Goal: Information Seeking & Learning: Check status

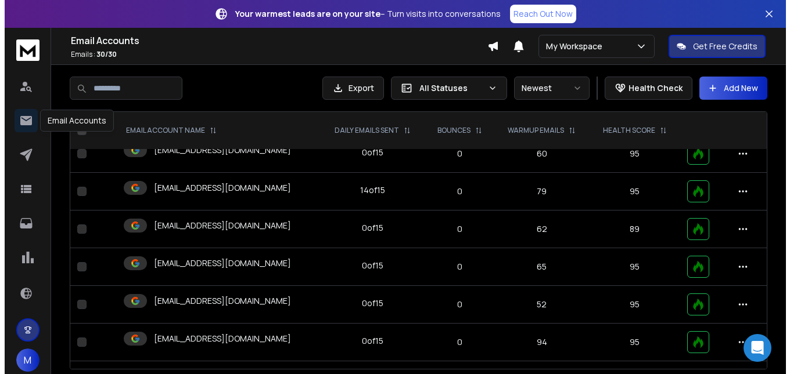
scroll to position [921, 0]
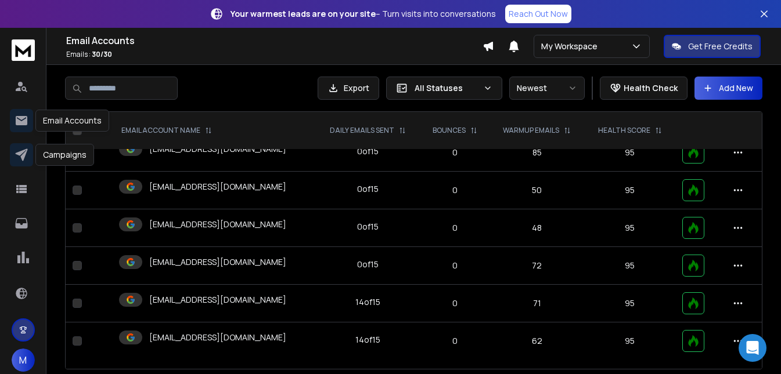
click at [10, 158] on link at bounding box center [21, 154] width 23 height 23
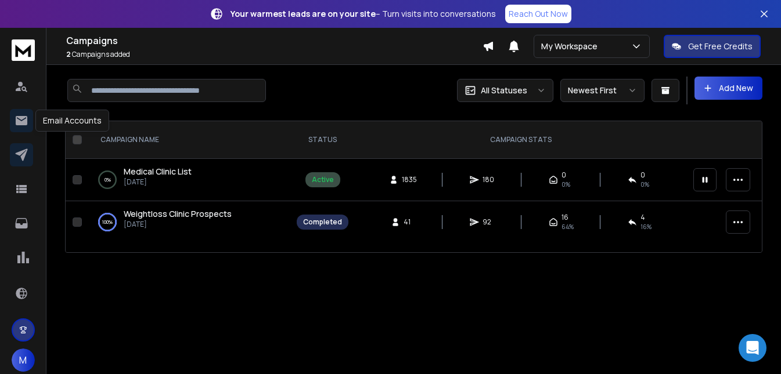
click at [12, 114] on link at bounding box center [21, 120] width 23 height 23
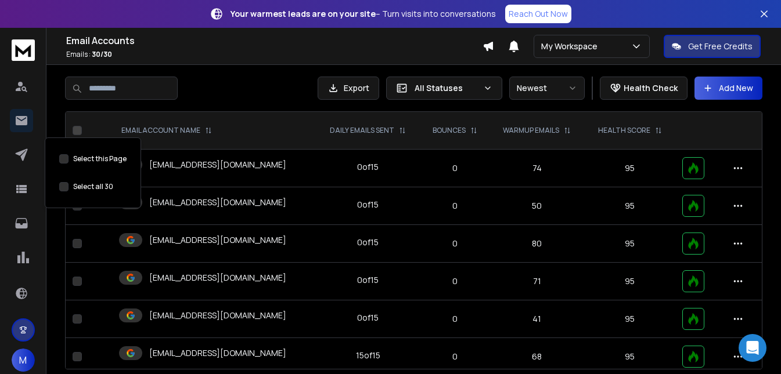
click at [78, 132] on button "Select this Page" at bounding box center [77, 130] width 9 height 9
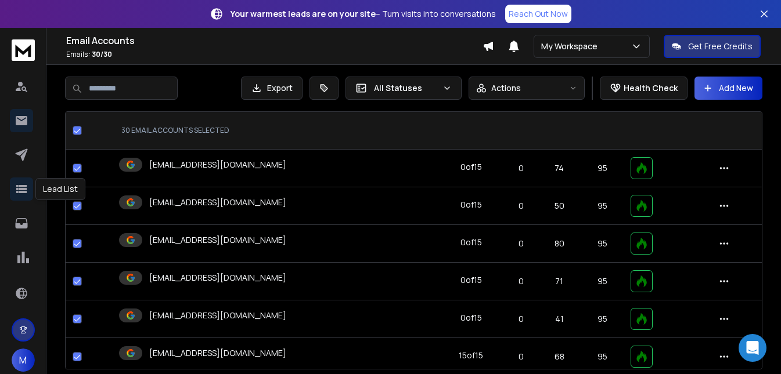
click at [16, 185] on icon at bounding box center [22, 189] width 14 height 14
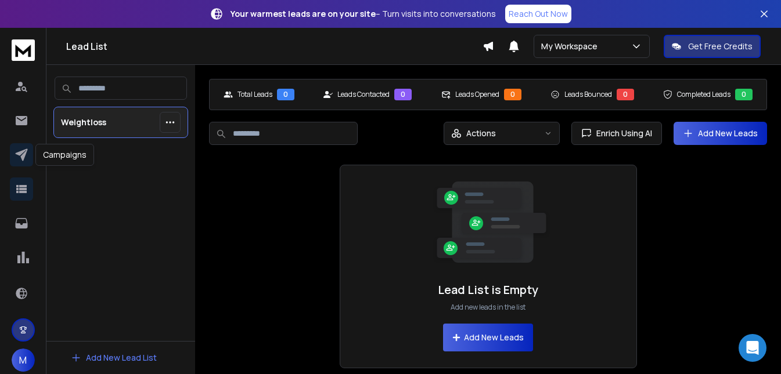
click at [18, 156] on icon at bounding box center [22, 155] width 14 height 14
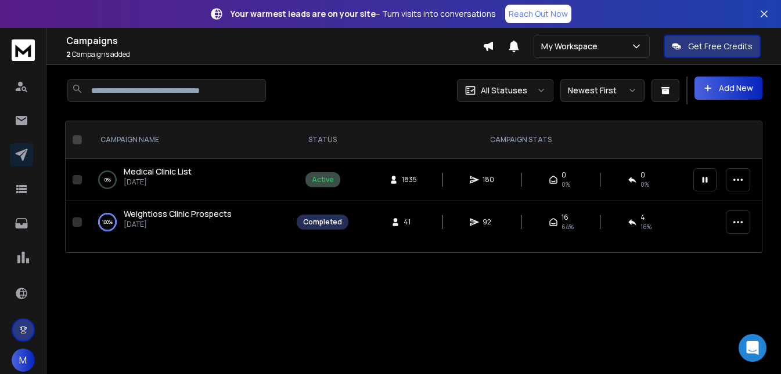
click at [734, 184] on icon "button" at bounding box center [738, 180] width 12 height 12
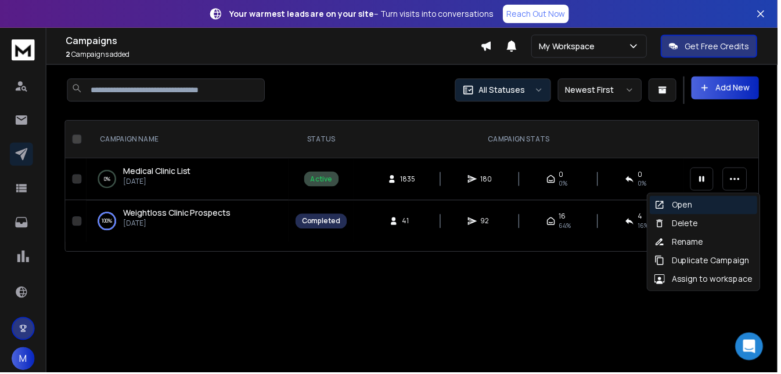
click at [542, 95] on div "All Statuses" at bounding box center [504, 91] width 81 height 12
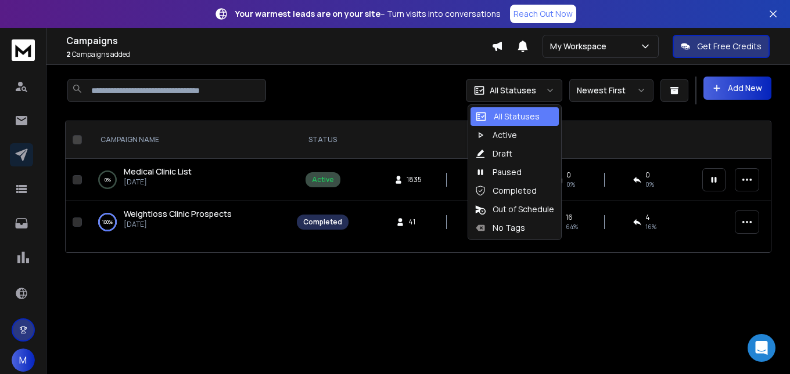
click at [629, 91] on button "Newest First" at bounding box center [611, 90] width 84 height 23
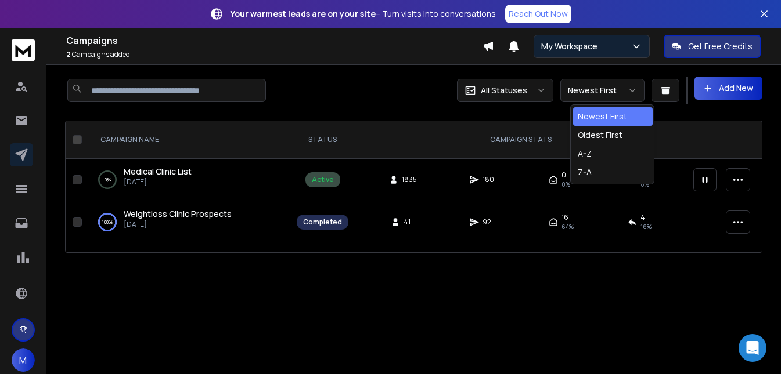
click at [600, 42] on p "My Workspace" at bounding box center [571, 47] width 61 height 12
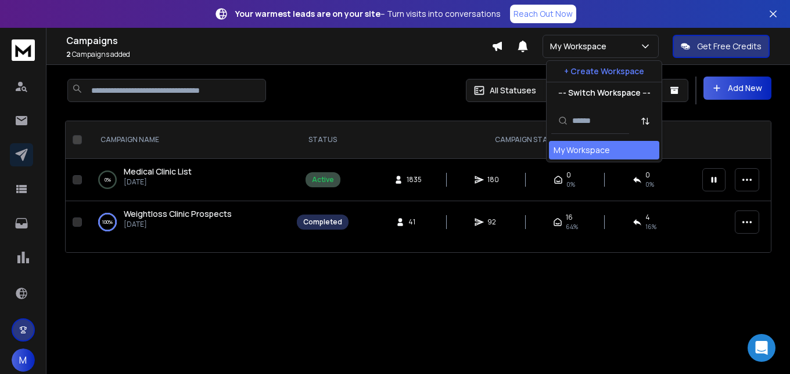
click at [492, 289] on div "Campaigns 2 Campaigns Added All Statuses Newest First Add New CAMPAIGN NAME STA…" at bounding box center [418, 264] width 706 height 374
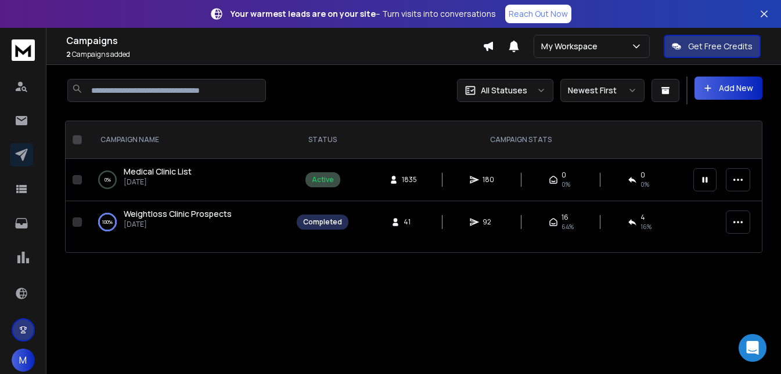
click at [75, 180] on button "button" at bounding box center [77, 179] width 9 height 9
click at [71, 179] on td at bounding box center [76, 180] width 21 height 42
click at [82, 185] on td at bounding box center [76, 180] width 21 height 42
click at [130, 129] on th "1 campaigns selected" at bounding box center [188, 140] width 203 height 38
click at [153, 127] on th "1 campaigns selected" at bounding box center [188, 140] width 203 height 38
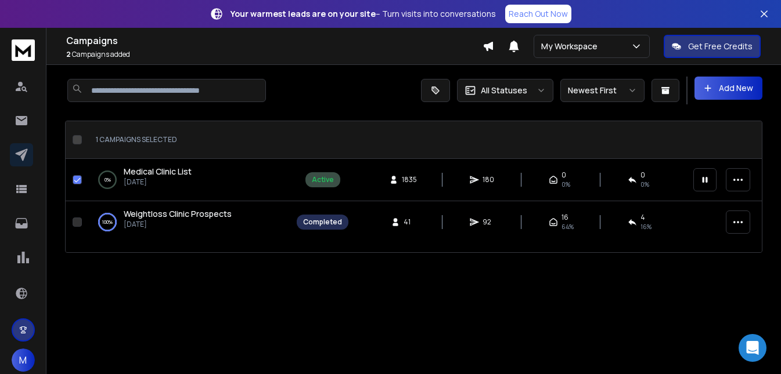
click at [78, 178] on button "button" at bounding box center [77, 179] width 9 height 9
click at [731, 179] on button "button" at bounding box center [738, 179] width 24 height 23
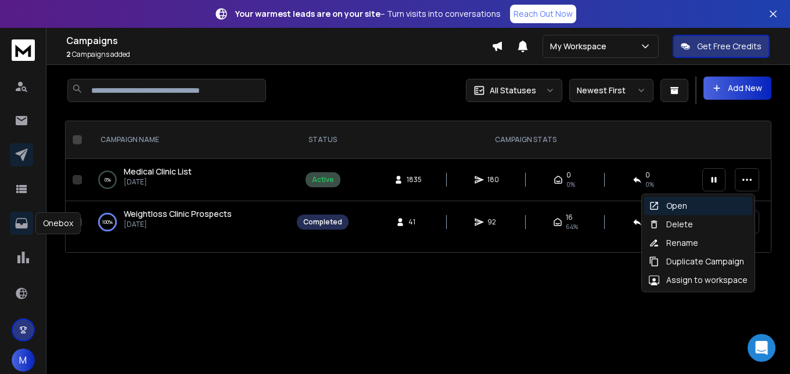
click at [27, 233] on link at bounding box center [21, 223] width 23 height 23
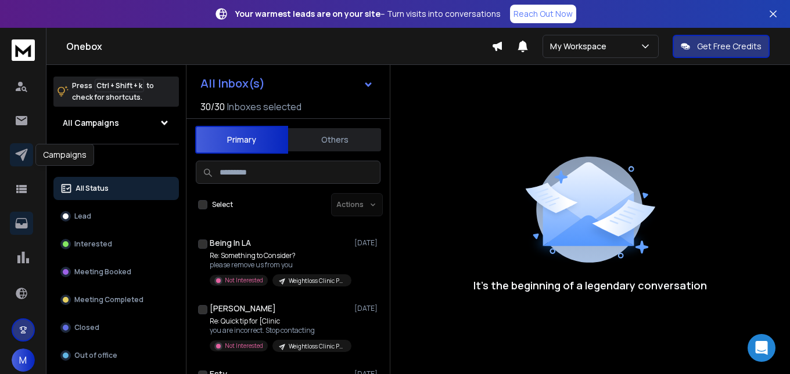
click at [25, 156] on icon at bounding box center [21, 155] width 12 height 12
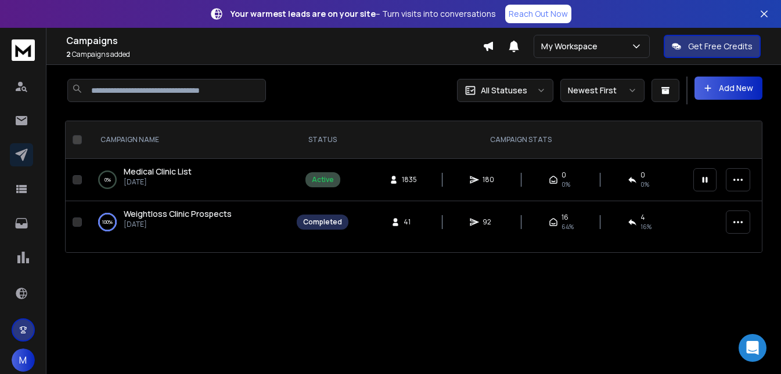
click at [152, 175] on span "Medical Clinic List" at bounding box center [158, 171] width 68 height 11
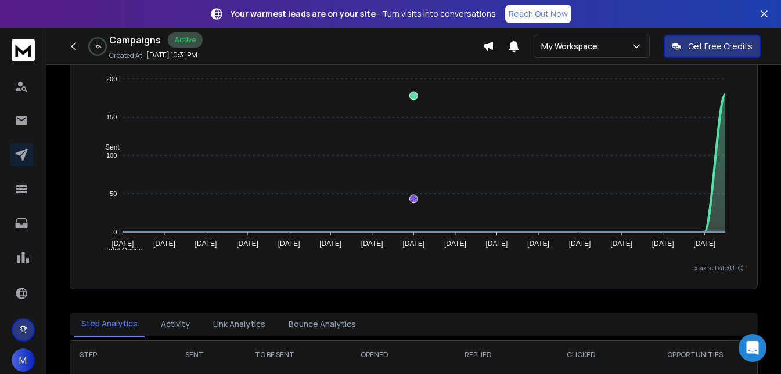
scroll to position [379, 0]
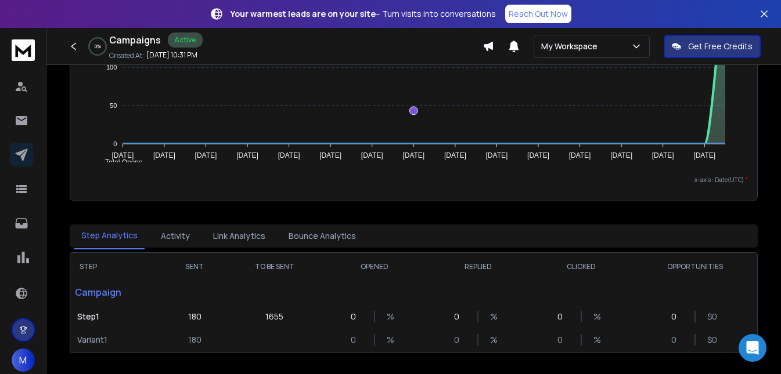
click at [170, 237] on button "Activity" at bounding box center [175, 237] width 43 height 26
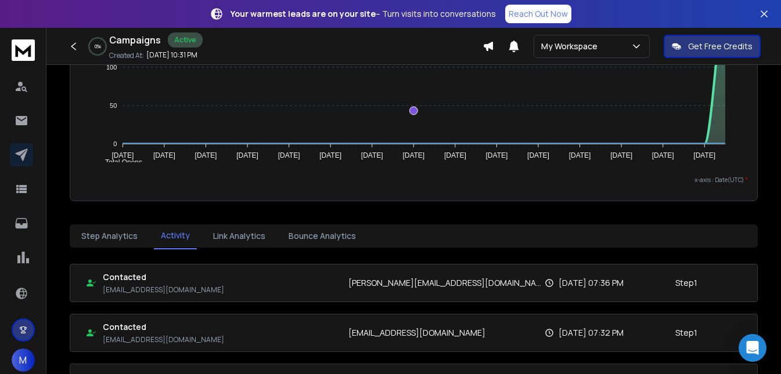
scroll to position [320, 0]
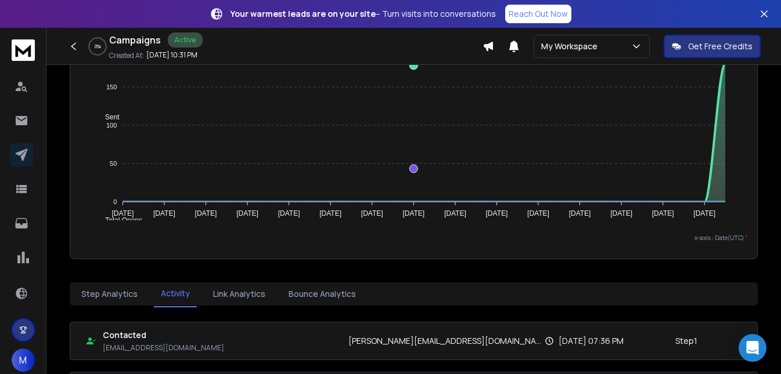
click at [258, 291] on button "Link Analytics" at bounding box center [239, 295] width 66 height 26
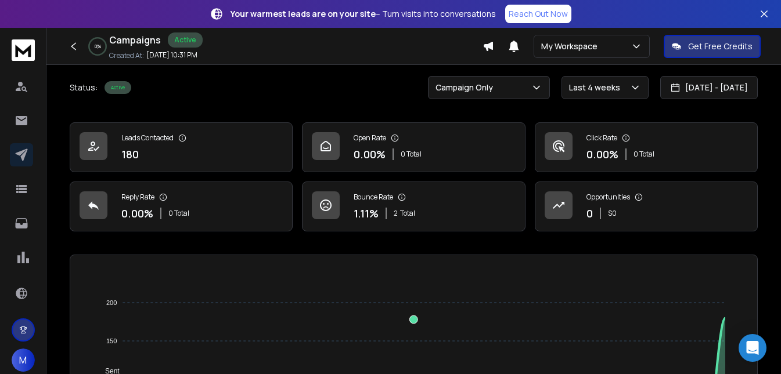
scroll to position [356, 0]
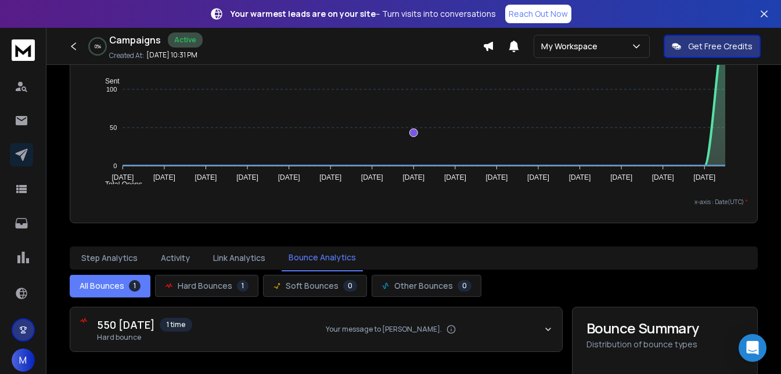
click at [306, 260] on button "Bounce Analytics" at bounding box center [322, 258] width 81 height 27
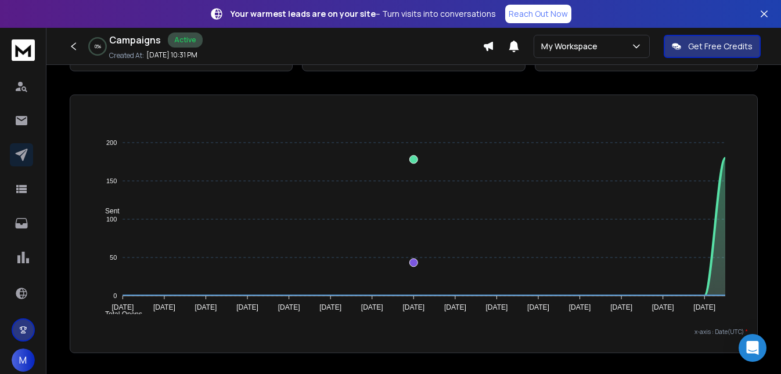
scroll to position [0, 0]
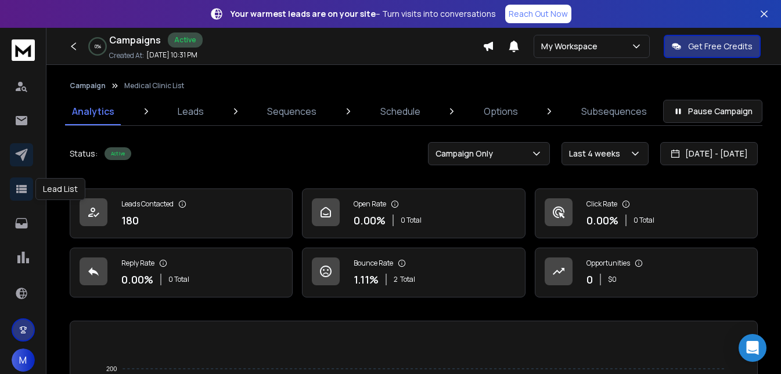
click at [20, 192] on icon at bounding box center [21, 189] width 10 height 8
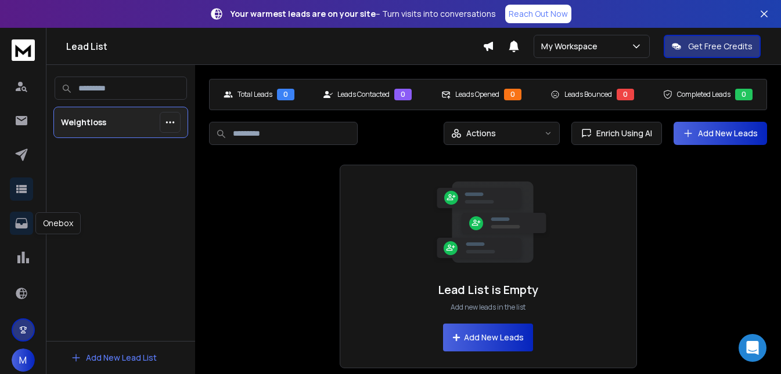
click at [21, 224] on icon at bounding box center [22, 224] width 14 height 14
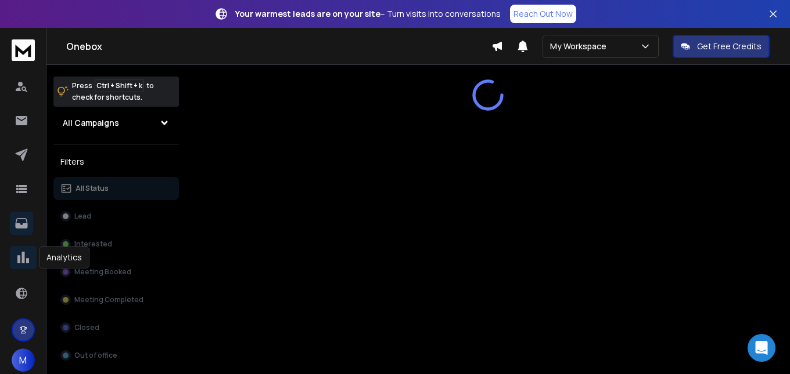
click at [26, 253] on icon at bounding box center [23, 257] width 17 height 17
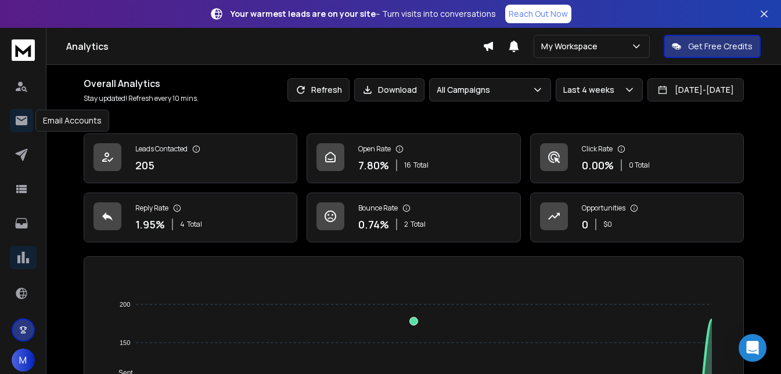
click at [18, 120] on icon at bounding box center [22, 120] width 12 height 9
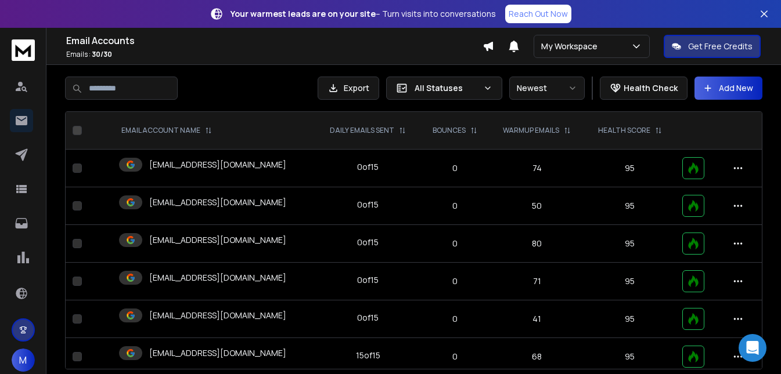
click at [734, 171] on icon at bounding box center [738, 168] width 10 height 10
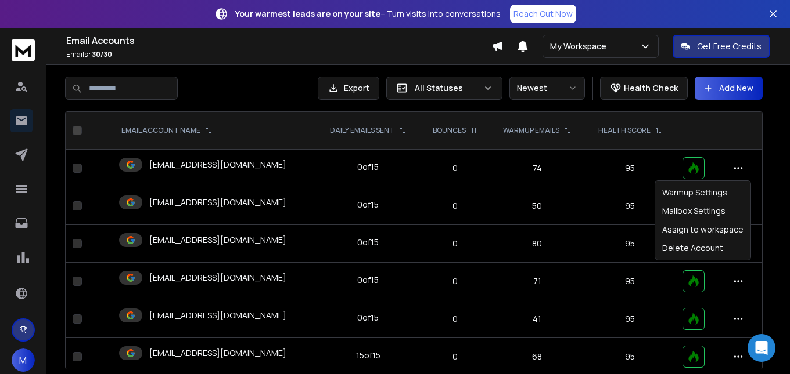
click at [700, 123] on th at bounding box center [694, 131] width 39 height 38
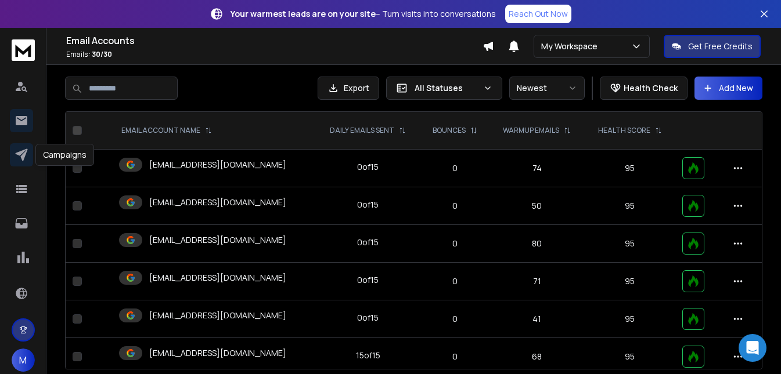
click at [21, 163] on link at bounding box center [21, 154] width 23 height 23
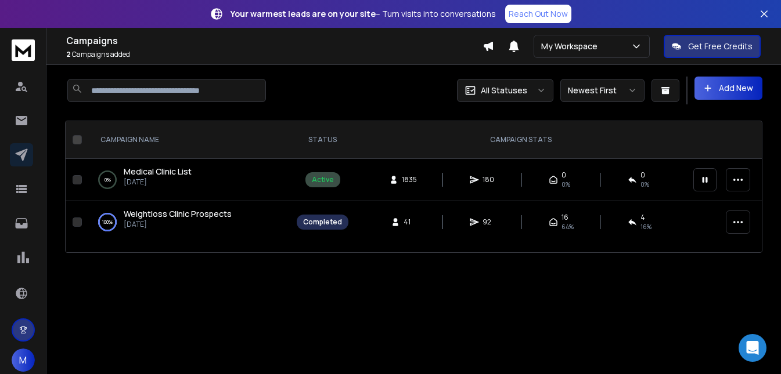
click at [76, 179] on button "button" at bounding box center [77, 179] width 9 height 9
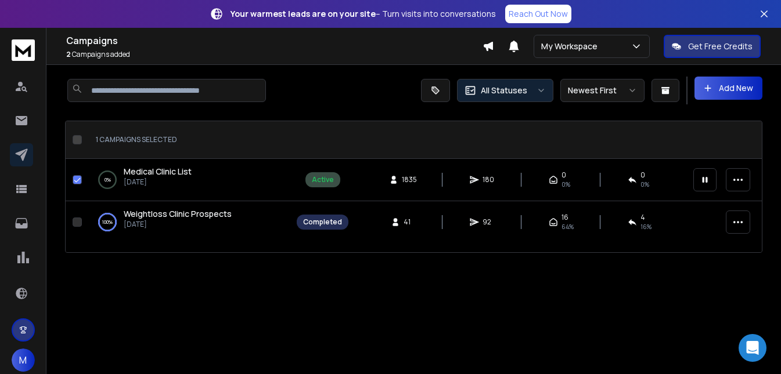
click at [544, 93] on icon "button" at bounding box center [540, 90] width 9 height 9
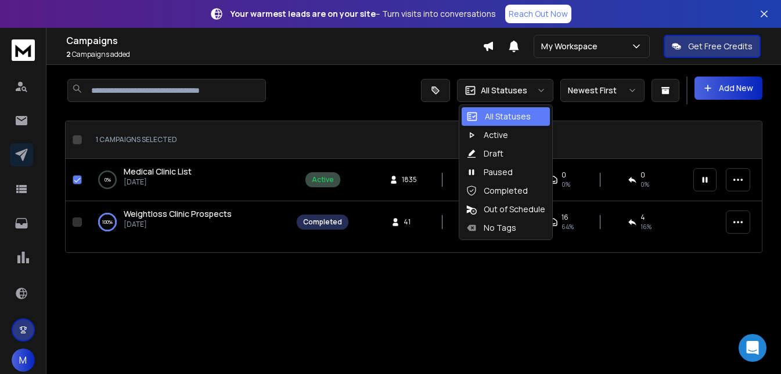
click at [680, 125] on th at bounding box center [520, 140] width 331 height 38
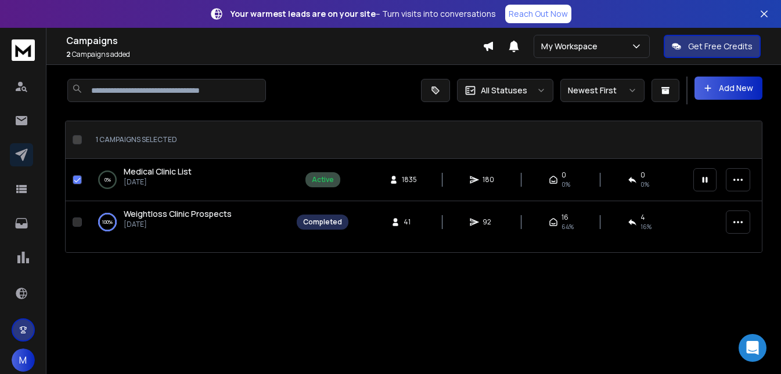
click at [740, 175] on icon "button" at bounding box center [738, 180] width 12 height 12
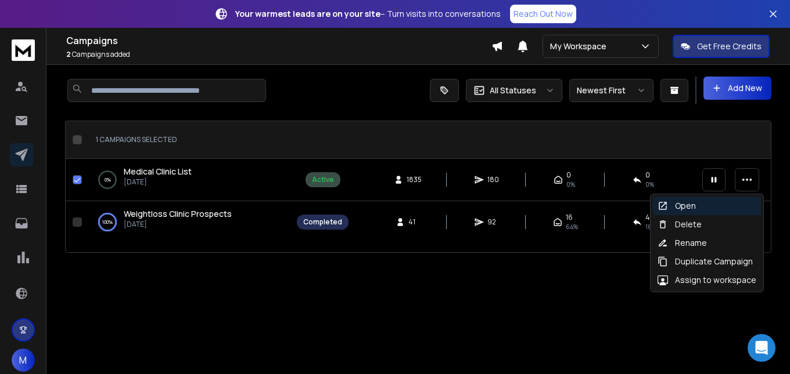
click at [696, 201] on div "Open" at bounding box center [707, 206] width 108 height 19
